Goal: Navigation & Orientation: Find specific page/section

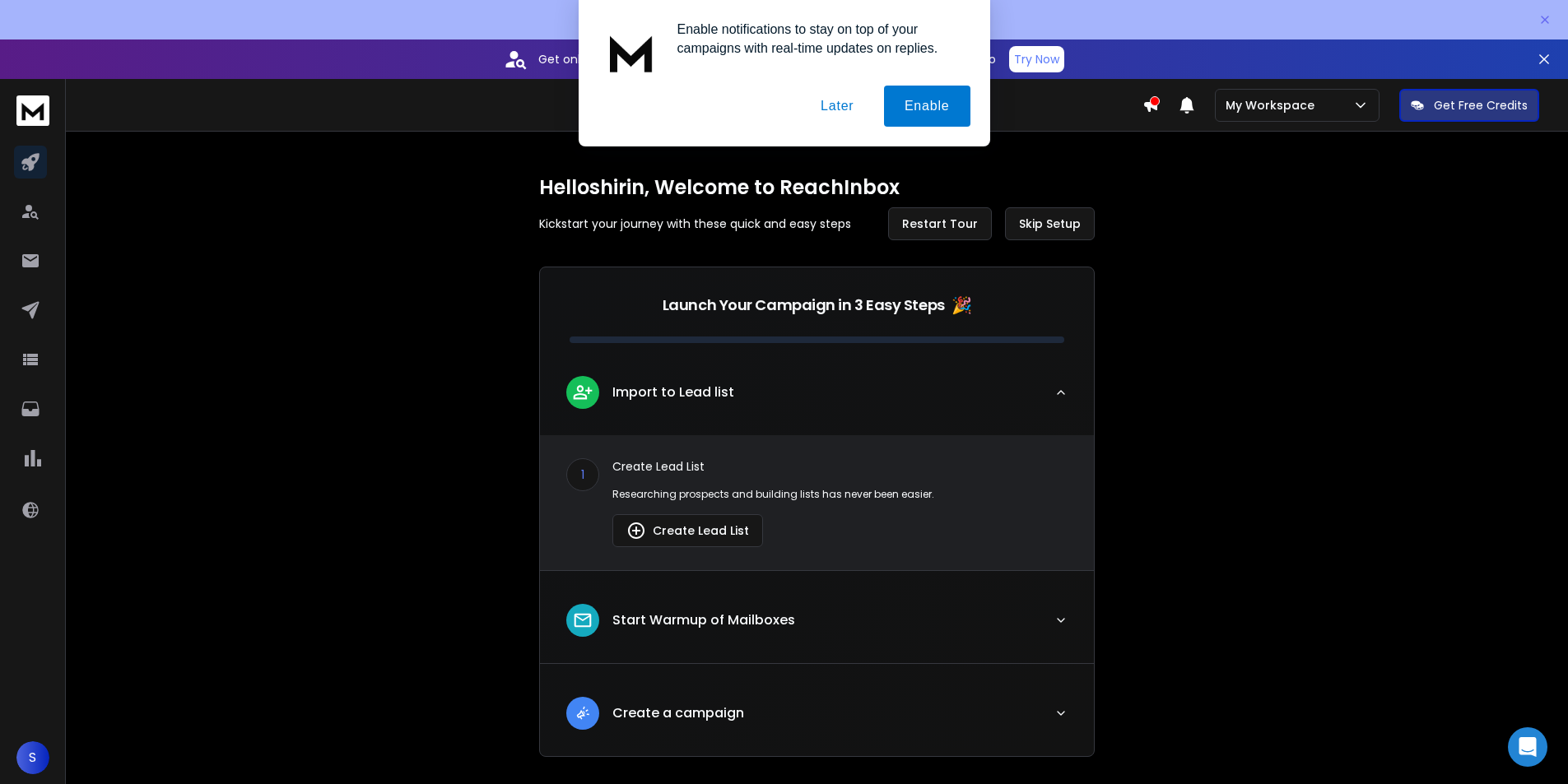
click at [834, 115] on button "Later" at bounding box center [837, 105] width 75 height 41
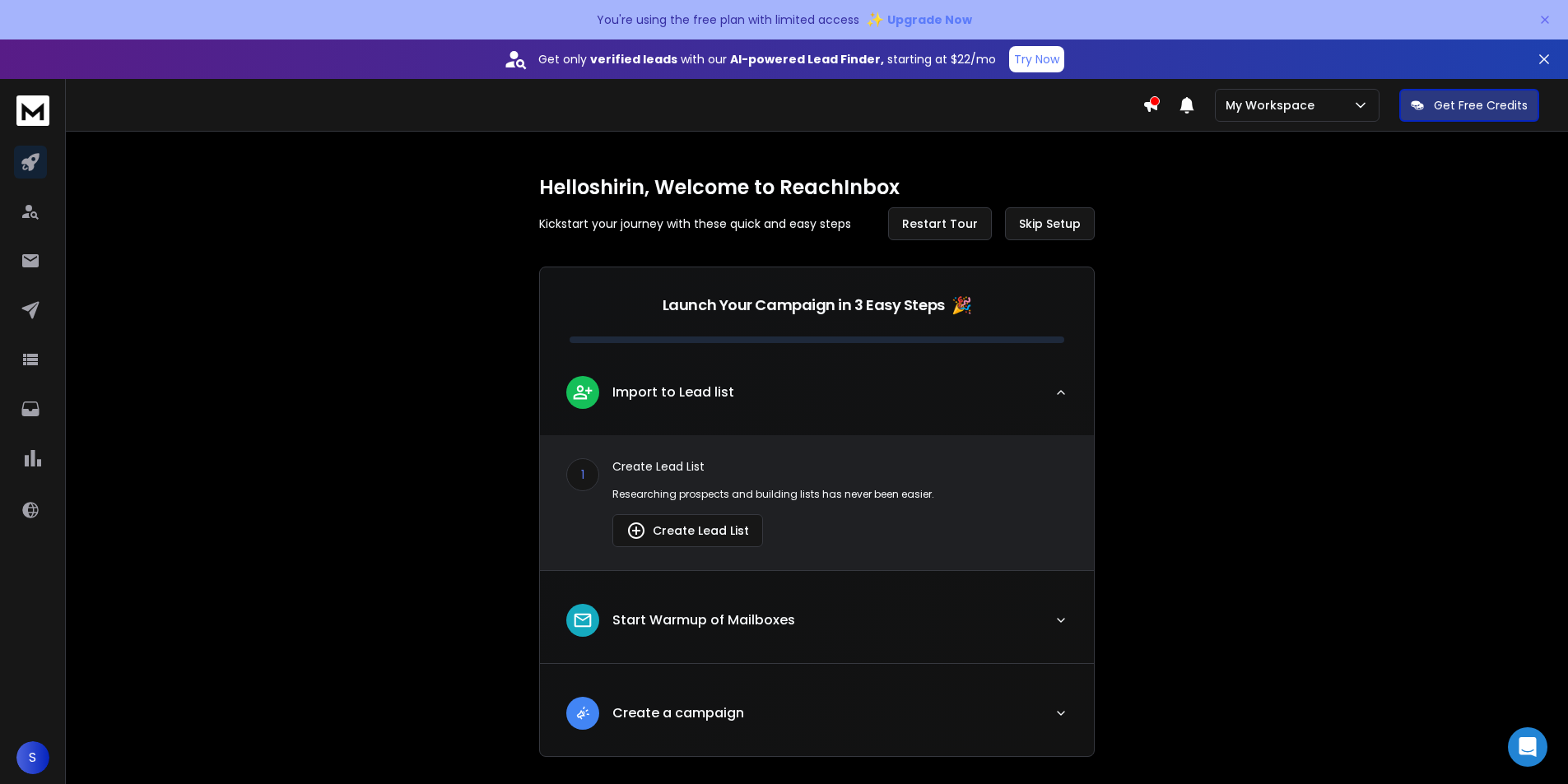
click at [659, 464] on p "Create Lead List" at bounding box center [840, 466] width 455 height 16
click at [578, 476] on div "1" at bounding box center [583, 474] width 33 height 33
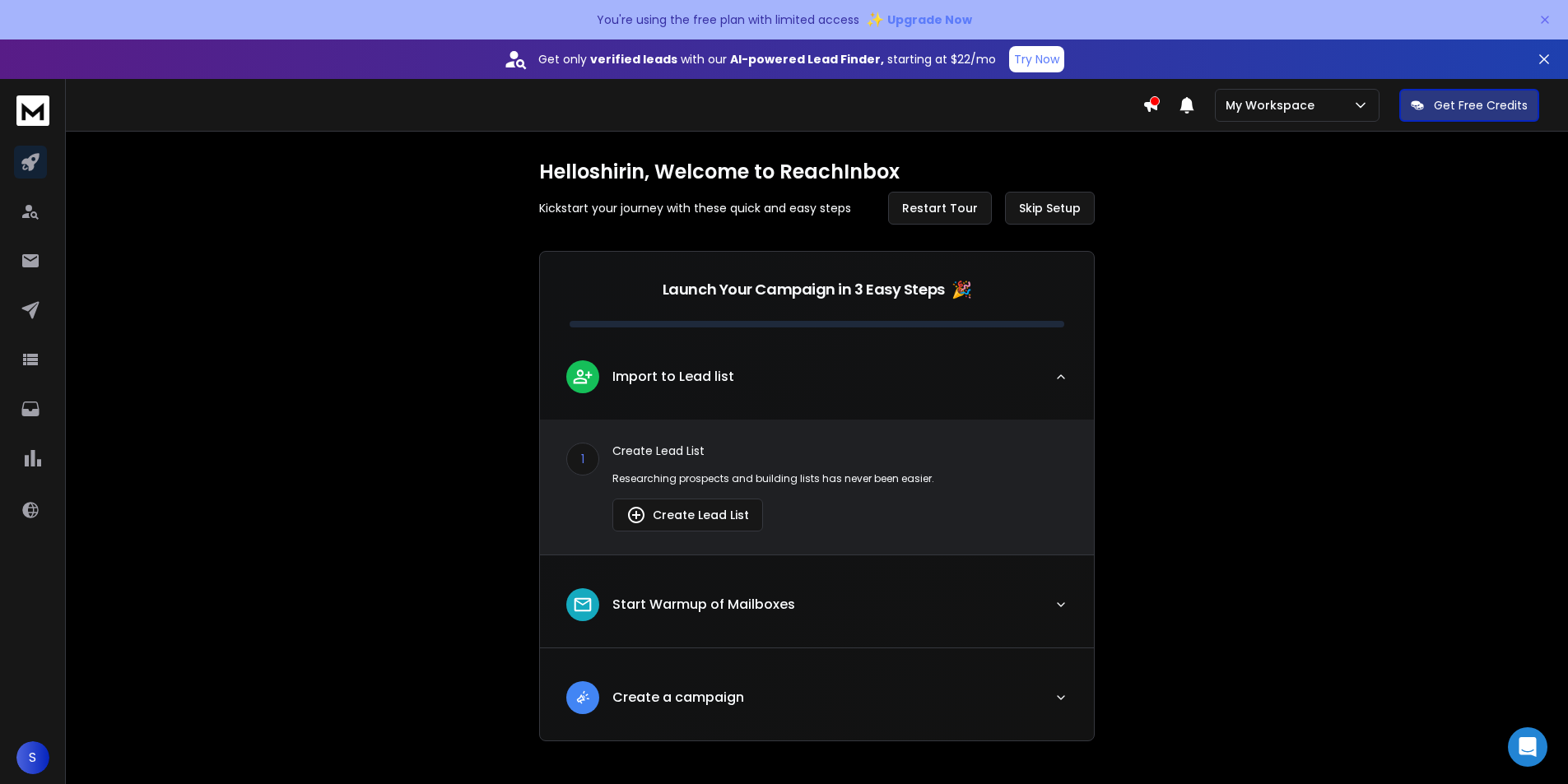
drag, startPoint x: 1047, startPoint y: 60, endPoint x: 1328, endPoint y: 177, distance: 304.4
click at [1314, 180] on div "You're using the free plan with limited access ✨ Upgrade Now Get only verified …" at bounding box center [784, 376] width 1568 height 784
click at [1544, 56] on icon at bounding box center [1544, 59] width 15 height 15
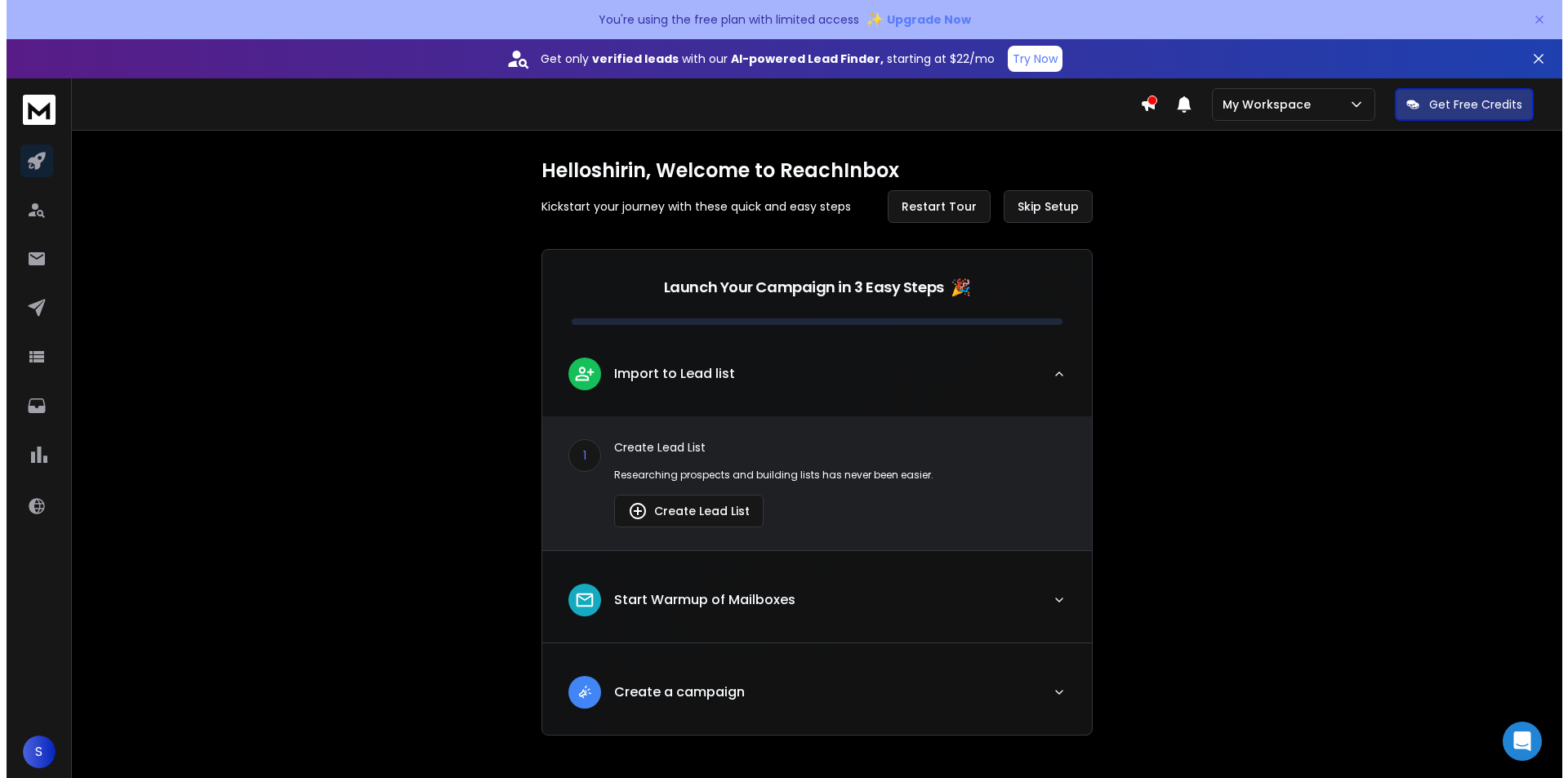
scroll to position [0, 0]
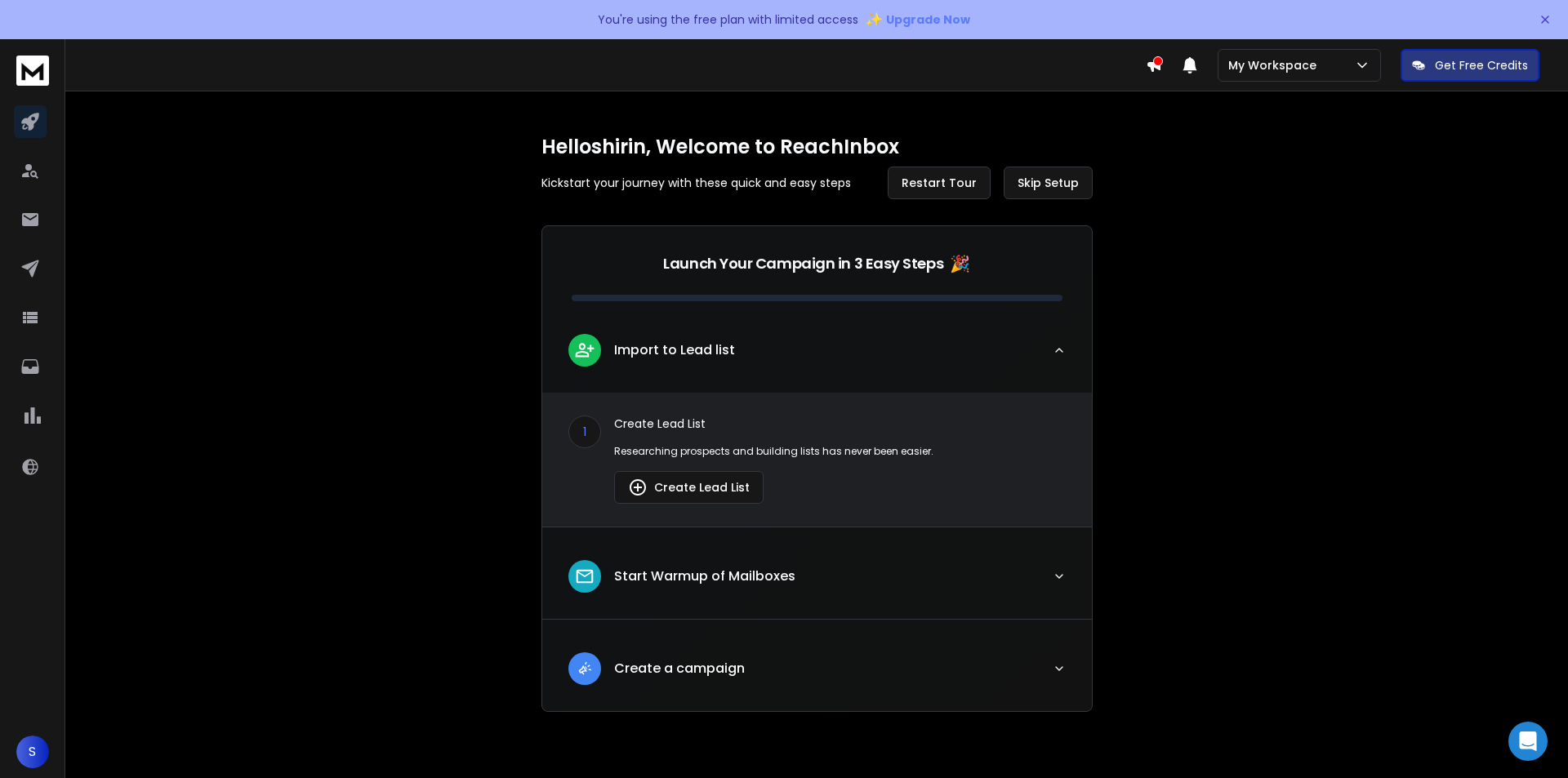
click at [1548, 13] on icon "Close notification" at bounding box center [1545, 19] width 13 height 13
